Goal: Navigation & Orientation: Find specific page/section

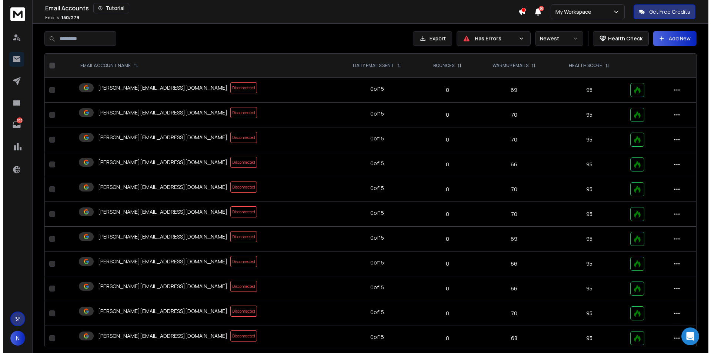
scroll to position [2230, 0]
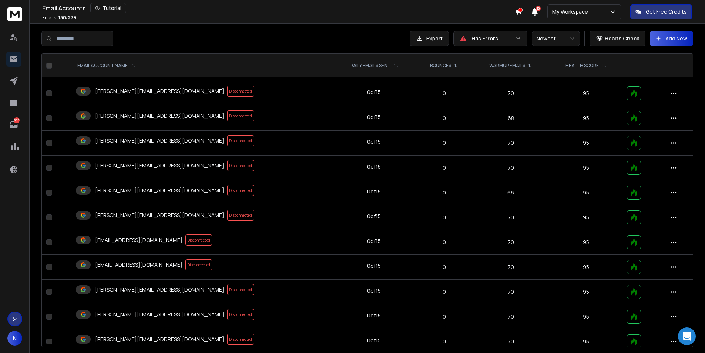
click at [485, 39] on p "Has Errors" at bounding box center [492, 38] width 41 height 7
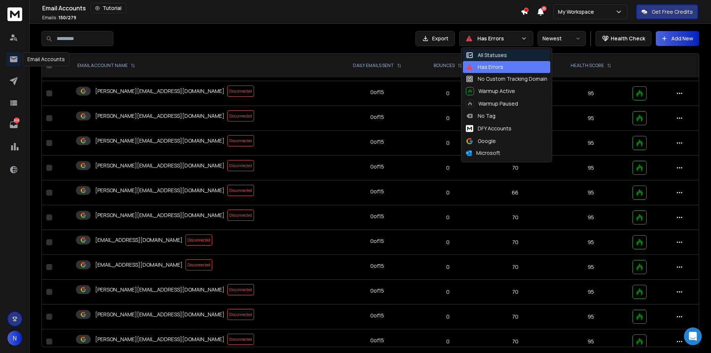
click at [5, 60] on div "855 N" at bounding box center [15, 176] width 30 height 353
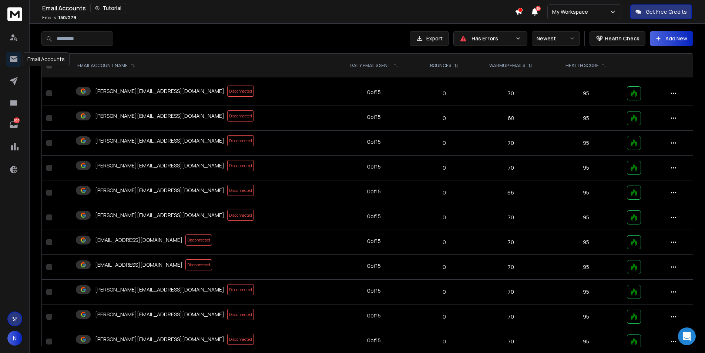
click at [14, 59] on icon at bounding box center [13, 59] width 7 height 6
click at [16, 56] on icon at bounding box center [13, 59] width 9 height 9
click at [480, 33] on div "Has Errors" at bounding box center [491, 38] width 74 height 15
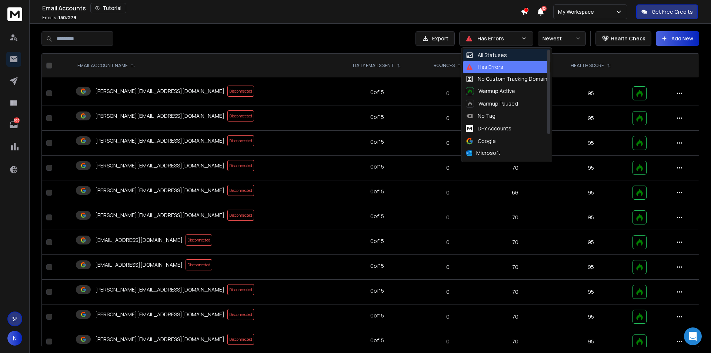
click at [483, 54] on div "All Statuses" at bounding box center [486, 54] width 41 height 7
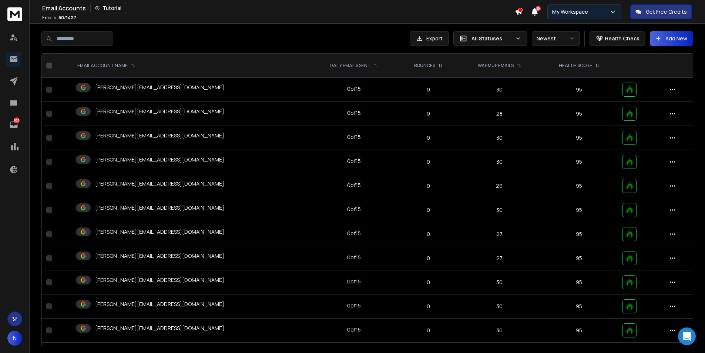
click at [578, 12] on p "My Workspace" at bounding box center [571, 11] width 39 height 7
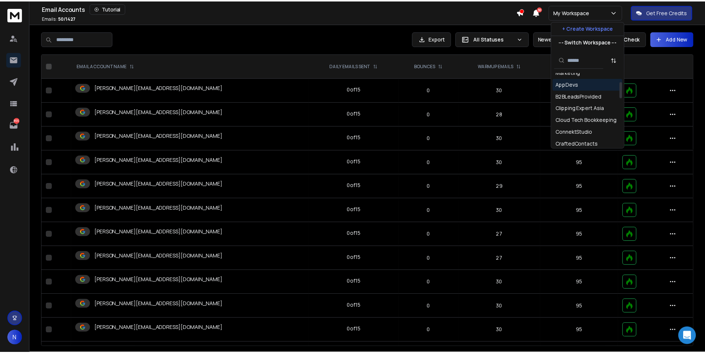
scroll to position [74, 0]
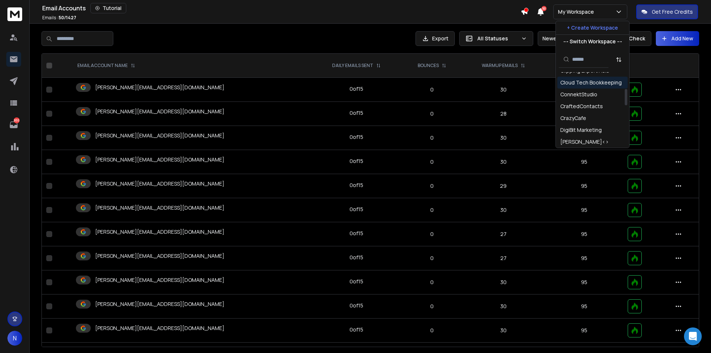
click at [593, 79] on div "Cloud Tech Bookkeeping" at bounding box center [590, 82] width 61 height 7
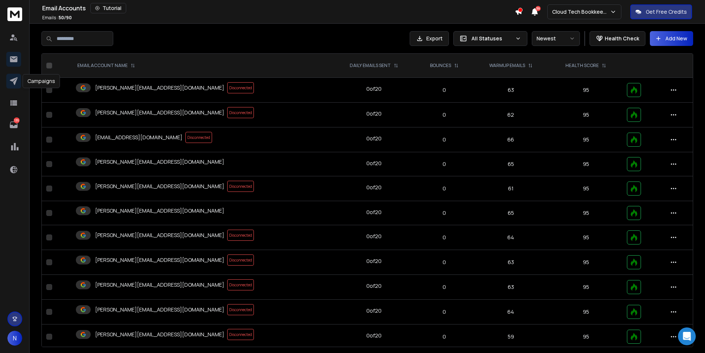
click at [13, 83] on icon at bounding box center [13, 81] width 9 height 9
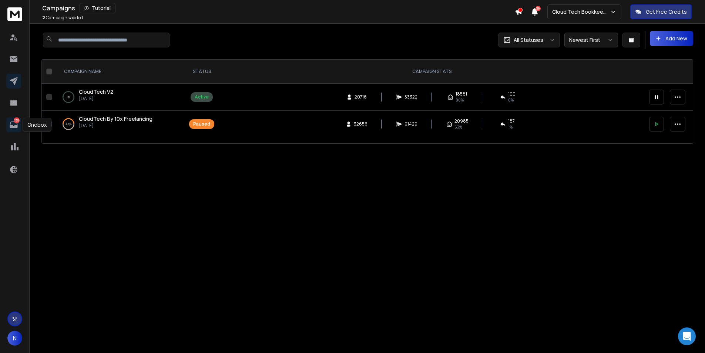
click at [19, 124] on link "135" at bounding box center [13, 124] width 15 height 15
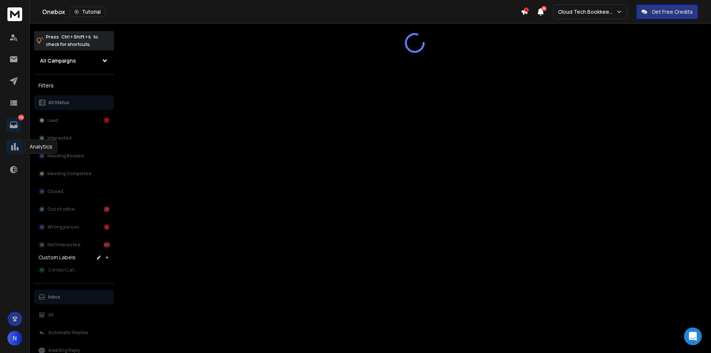
click at [15, 149] on icon at bounding box center [14, 146] width 7 height 7
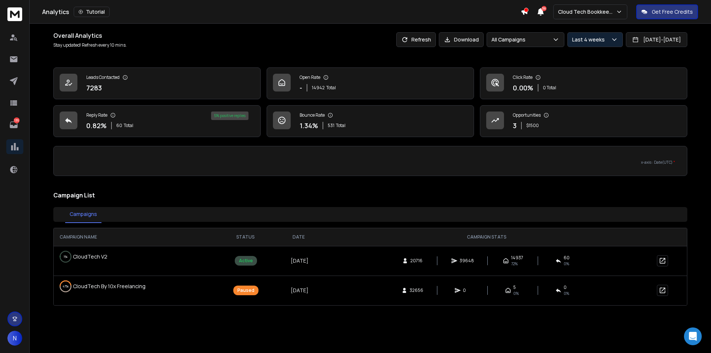
click at [572, 39] on p "Last 4 weeks" at bounding box center [590, 39] width 36 height 7
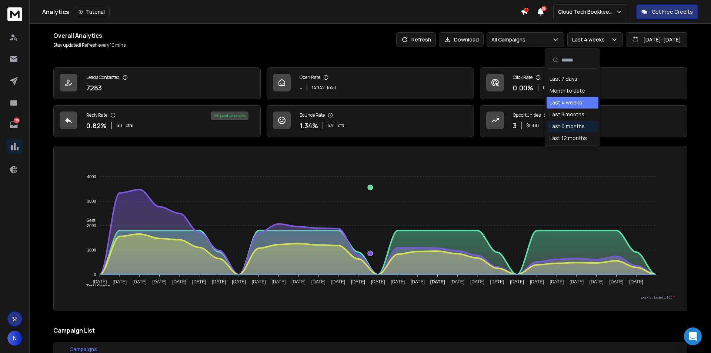
drag, startPoint x: 569, startPoint y: 113, endPoint x: 569, endPoint y: 128, distance: 15.6
click at [569, 128] on div "Last 7 days Month to date Last 4 weeks Last 3 months Last 6 months Last 12 mont…" at bounding box center [573, 108] width 52 height 71
click at [570, 128] on div "Last 6 months" at bounding box center [567, 126] width 35 height 7
